Goal: Task Accomplishment & Management: Manage account settings

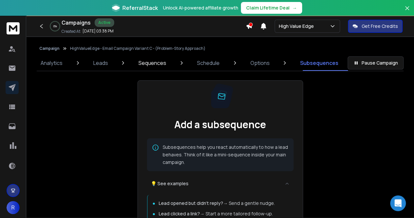
click at [145, 63] on p "Sequences" at bounding box center [153, 63] width 28 height 8
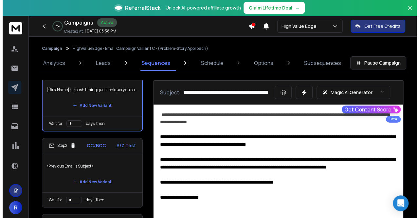
scroll to position [33, 0]
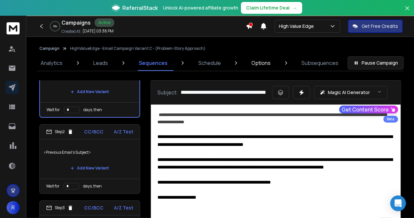
click at [267, 62] on p "Options" at bounding box center [261, 63] width 19 height 8
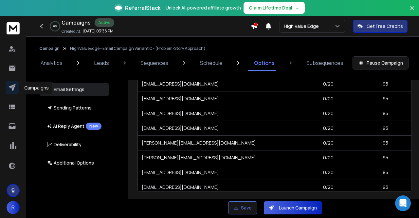
scroll to position [63, 0]
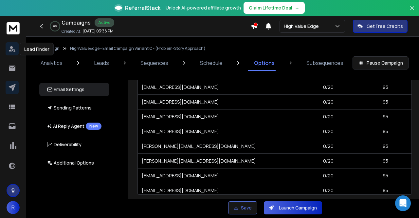
click at [12, 50] on icon at bounding box center [12, 50] width 7 height 3
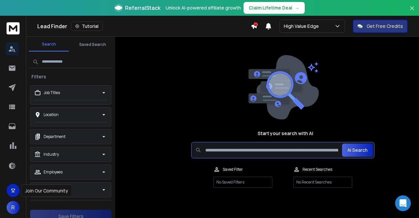
click at [14, 190] on icon at bounding box center [13, 190] width 4 height 5
click at [16, 208] on span "R" at bounding box center [13, 207] width 13 height 13
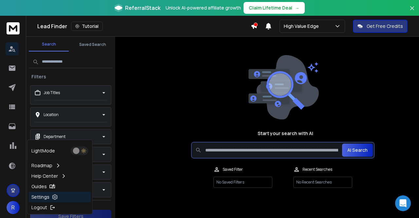
click at [36, 199] on p "Settings" at bounding box center [40, 197] width 18 height 7
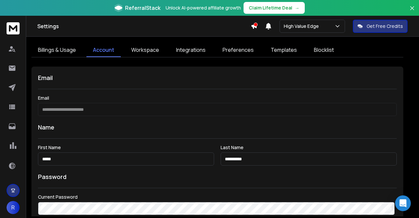
click at [65, 48] on link "Billings & Usage" at bounding box center [56, 50] width 51 height 14
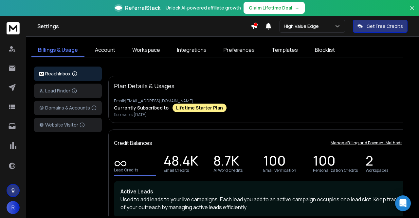
click at [343, 141] on p "Manage Billing and Payment Methods" at bounding box center [367, 142] width 72 height 5
click at [10, 211] on span "R" at bounding box center [13, 207] width 13 height 13
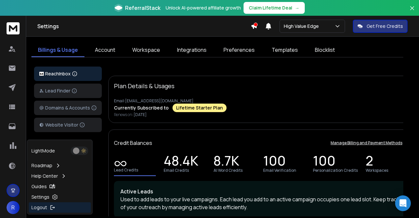
click at [33, 205] on p "Logout" at bounding box center [39, 207] width 16 height 7
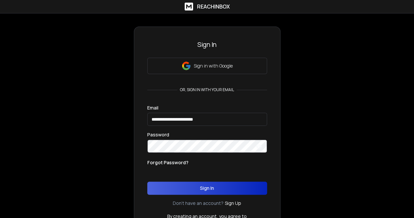
click at [222, 119] on input "**********" at bounding box center [207, 119] width 120 height 13
type input "**********"
click at [206, 185] on button "Sign In" at bounding box center [207, 187] width 120 height 13
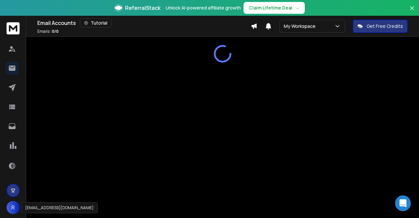
click at [15, 208] on span "R" at bounding box center [13, 207] width 13 height 13
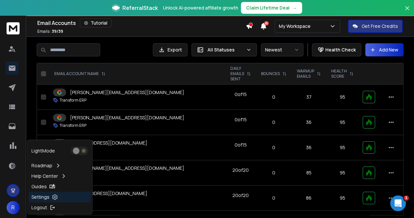
click at [39, 194] on p "Settings" at bounding box center [40, 197] width 18 height 7
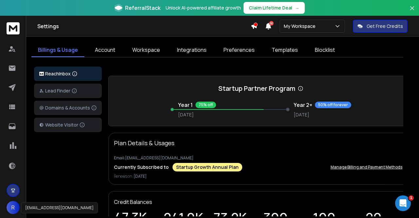
click at [16, 203] on span "R" at bounding box center [13, 207] width 13 height 13
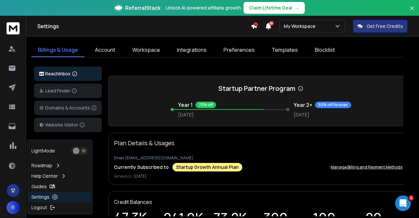
click at [35, 198] on p "Settings" at bounding box center [40, 197] width 18 height 7
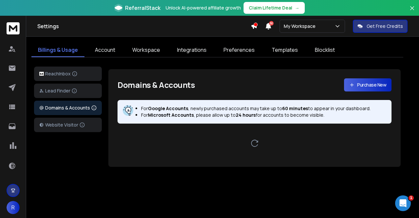
click at [65, 107] on button "Domains & Accounts" at bounding box center [68, 108] width 68 height 14
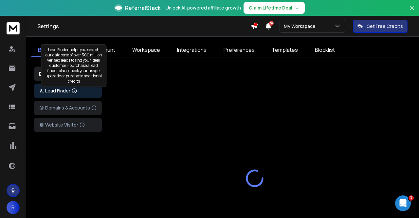
click at [72, 91] on circle "button" at bounding box center [74, 90] width 4 height 4
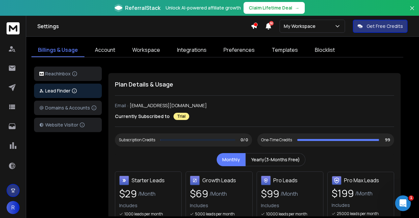
click at [233, 50] on link "Preferences" at bounding box center [239, 50] width 44 height 14
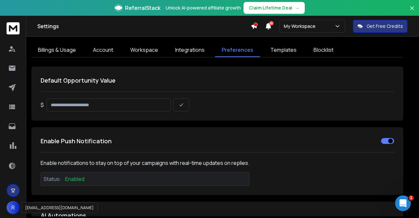
click at [12, 205] on span "R" at bounding box center [13, 207] width 13 height 13
